Goal: Task Accomplishment & Management: Manage account settings

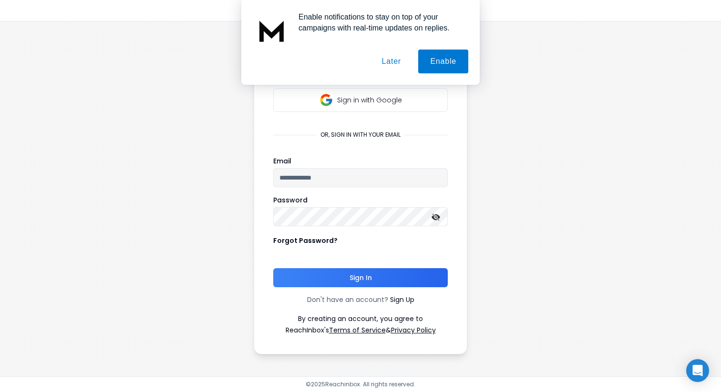
type input "**********"
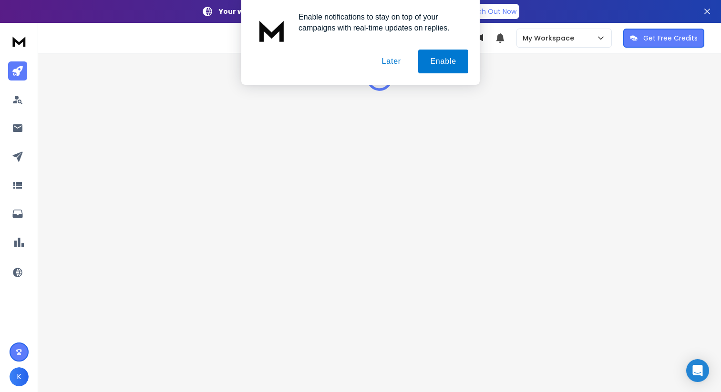
click at [388, 63] on button "Later" at bounding box center [390, 62] width 43 height 24
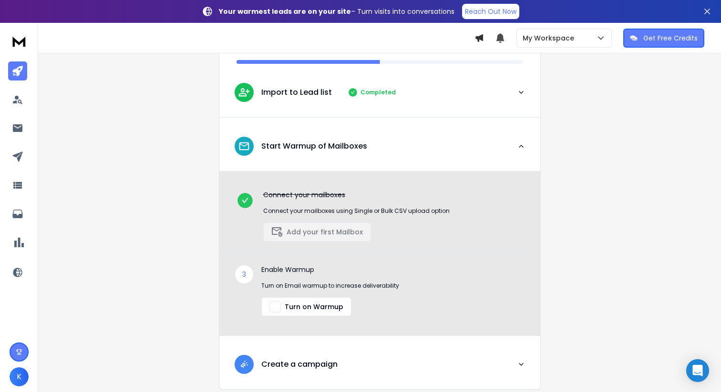
scroll to position [134, 0]
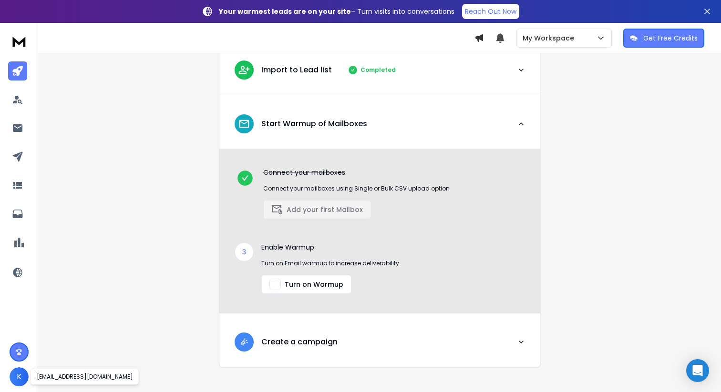
click at [17, 377] on span "K" at bounding box center [19, 376] width 19 height 19
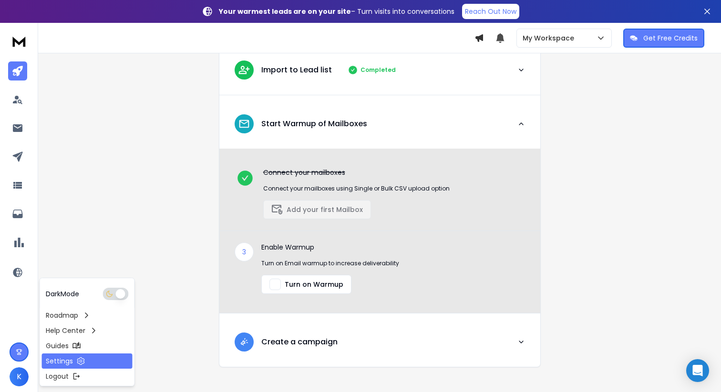
click at [61, 361] on p "Settings" at bounding box center [59, 361] width 27 height 10
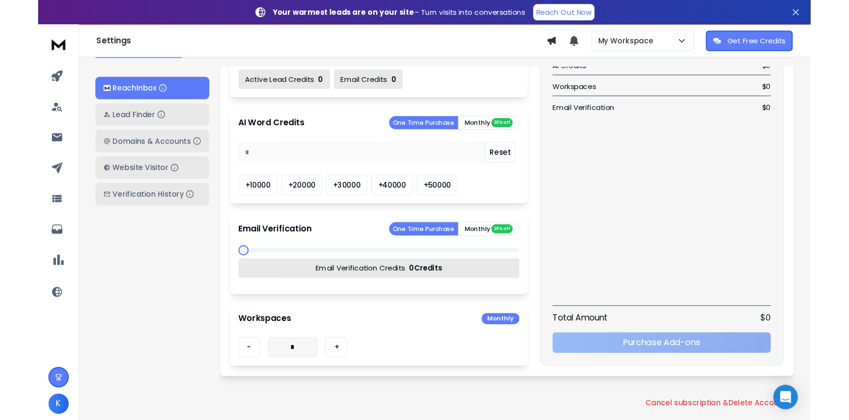
scroll to position [40, 0]
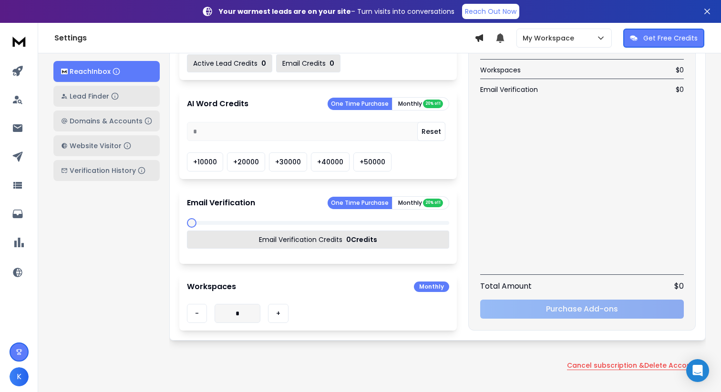
click at [604, 367] on button "Cancel subscription & Delete Account" at bounding box center [632, 365] width 146 height 19
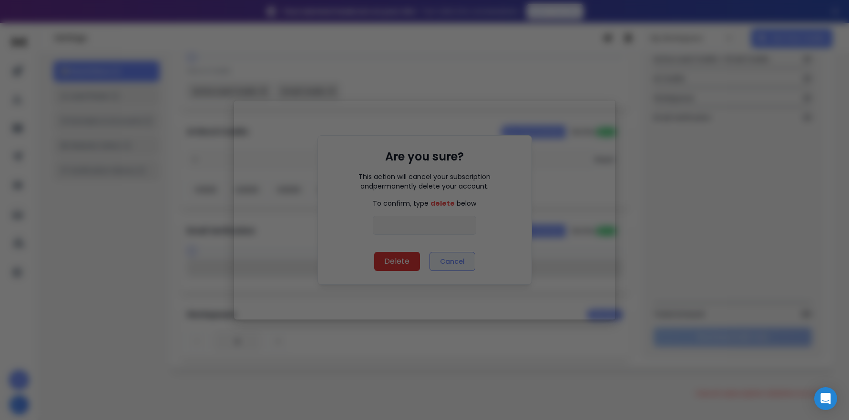
scroll to position [513, 0]
